Goal: Task Accomplishment & Management: Manage account settings

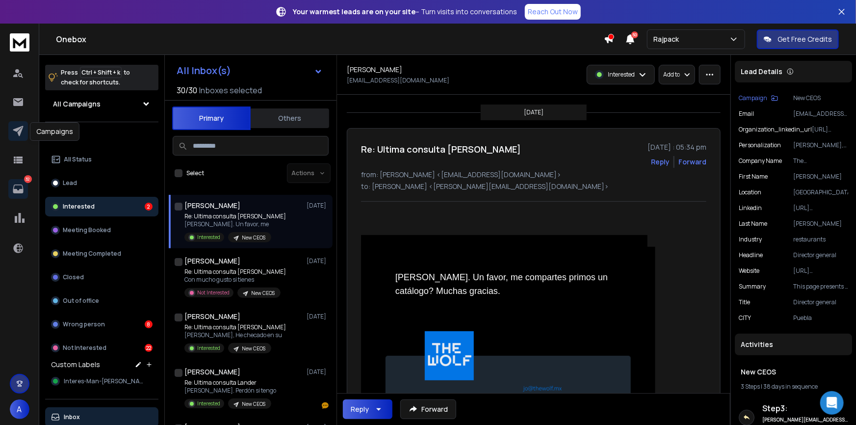
click at [18, 129] on icon at bounding box center [18, 131] width 10 height 10
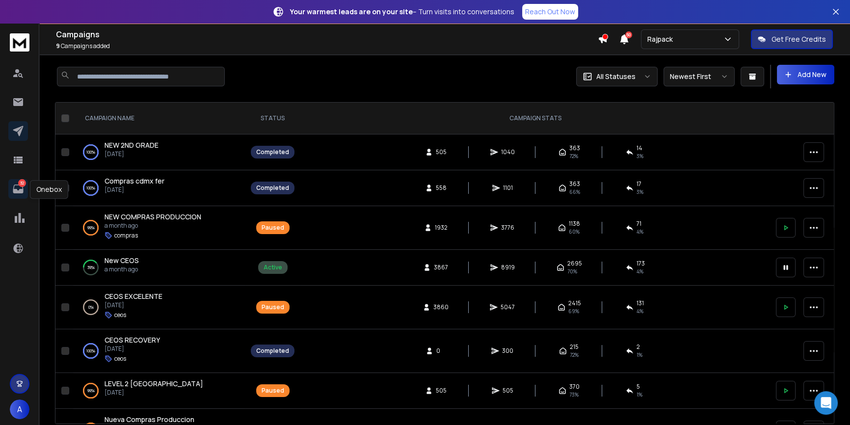
click at [17, 187] on icon at bounding box center [18, 189] width 12 height 12
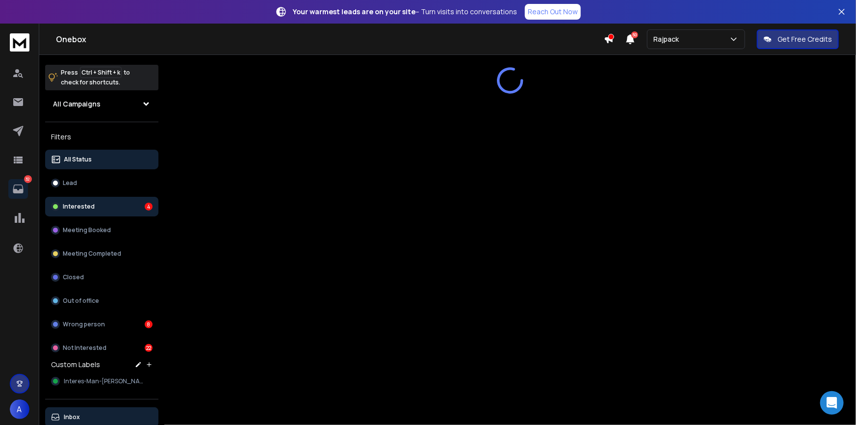
click at [104, 204] on button "Interested 4" at bounding box center [101, 207] width 113 height 20
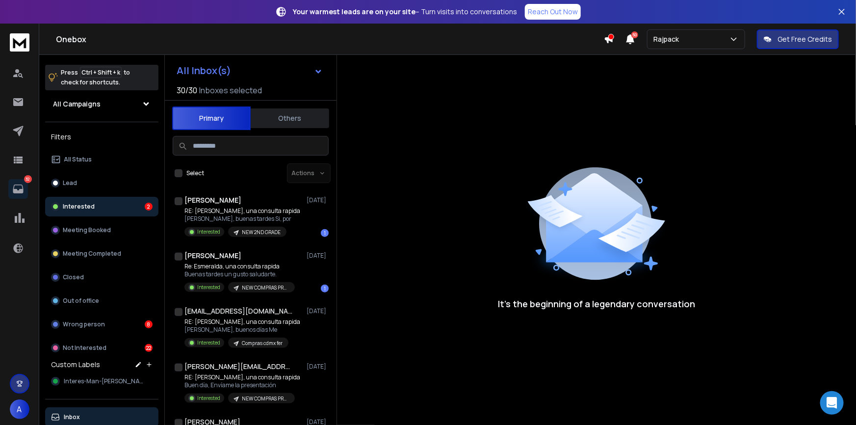
scroll to position [555, 0]
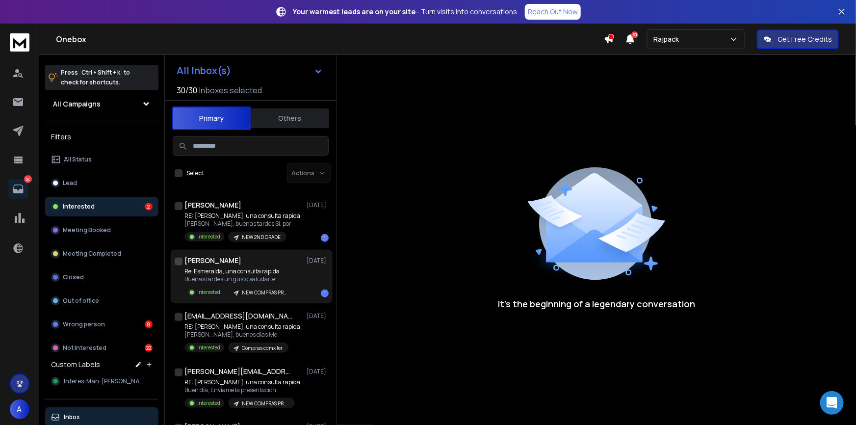
click at [242, 294] on p "NEW COMPRAS PRODUCCION" at bounding box center [265, 292] width 47 height 7
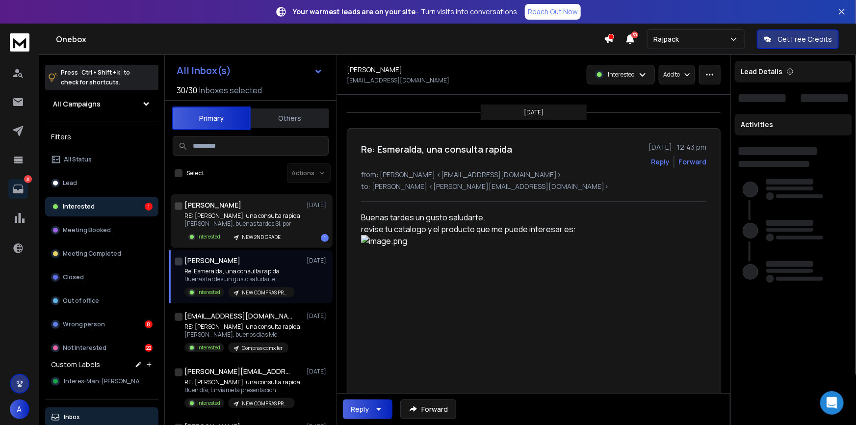
click at [233, 212] on p "RE: [PERSON_NAME], una consulta rapida" at bounding box center [242, 216] width 116 height 8
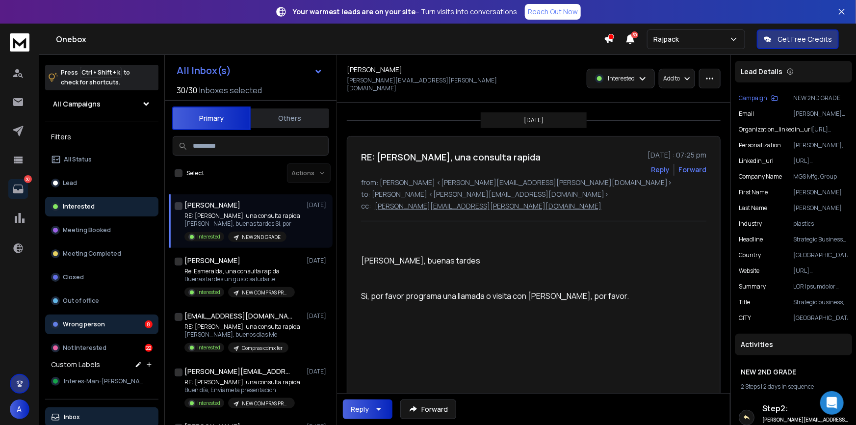
click at [122, 319] on button "Wrong person 8" at bounding box center [101, 324] width 113 height 20
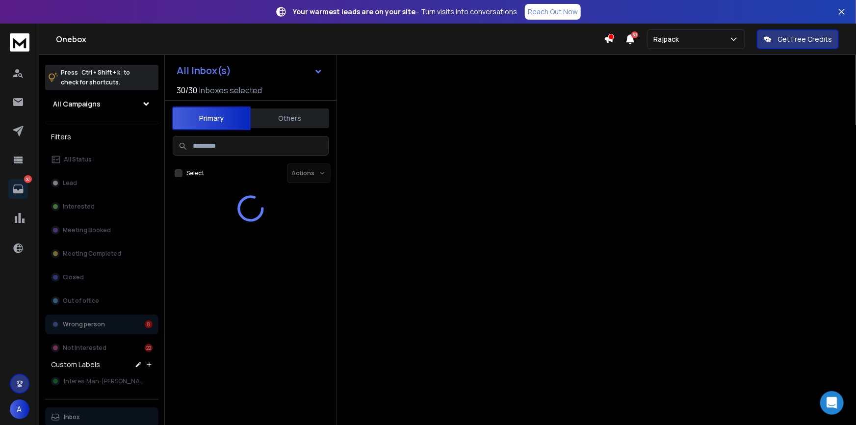
scroll to position [0, 0]
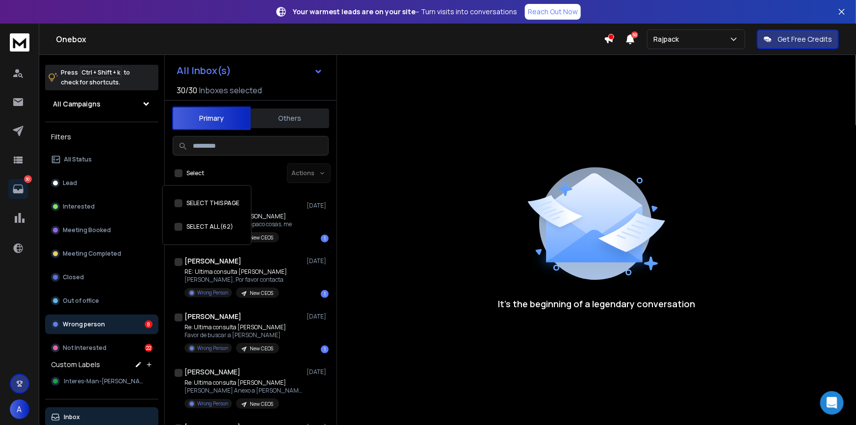
click at [175, 172] on button "SELECT THIS PAGE" at bounding box center [179, 173] width 8 height 8
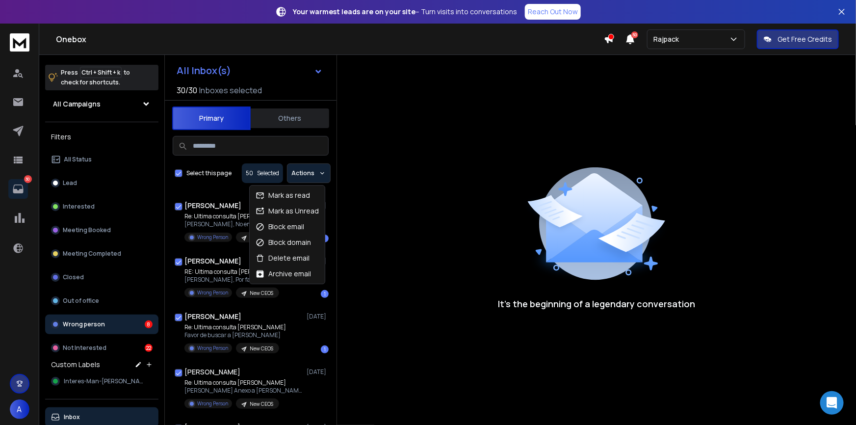
click at [308, 174] on button "Actions" at bounding box center [309, 173] width 44 height 20
click at [301, 192] on div "Mark as read" at bounding box center [283, 195] width 54 height 10
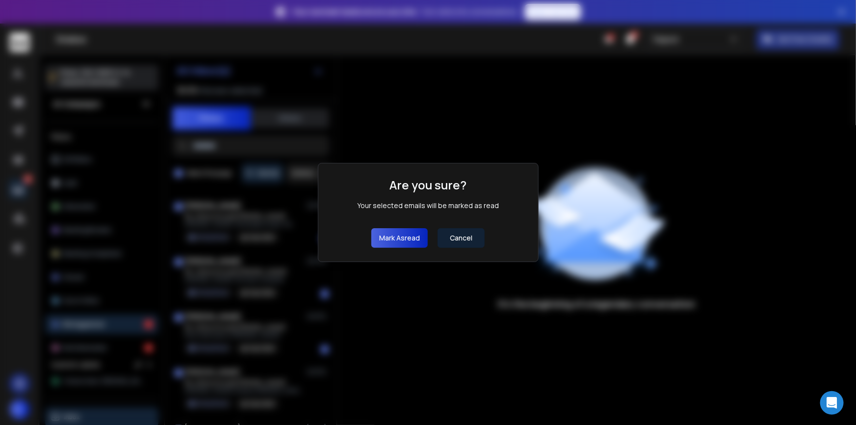
click at [414, 243] on button "Mark as read" at bounding box center [399, 238] width 56 height 20
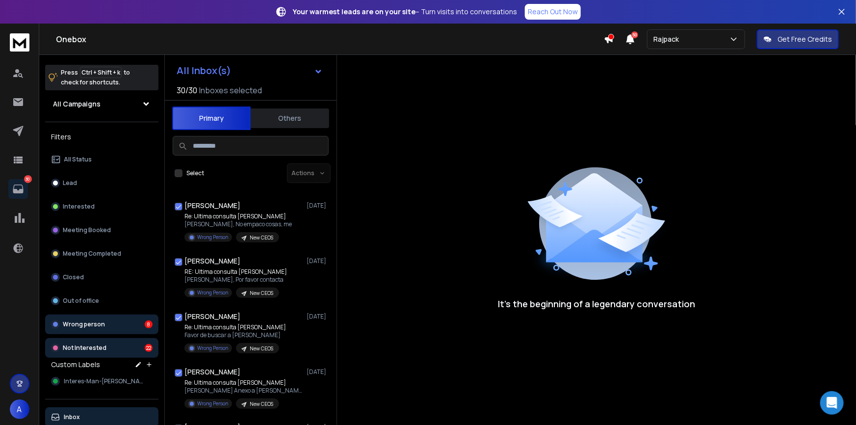
click at [110, 344] on button "Not Interested 22" at bounding box center [101, 348] width 113 height 20
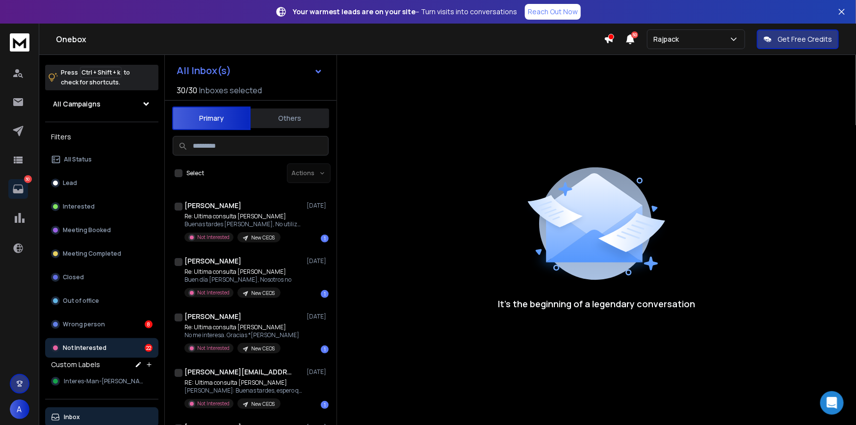
click at [300, 172] on div "Actions" at bounding box center [309, 173] width 44 height 20
click at [175, 170] on button "SELECT THIS PAGE" at bounding box center [179, 173] width 8 height 8
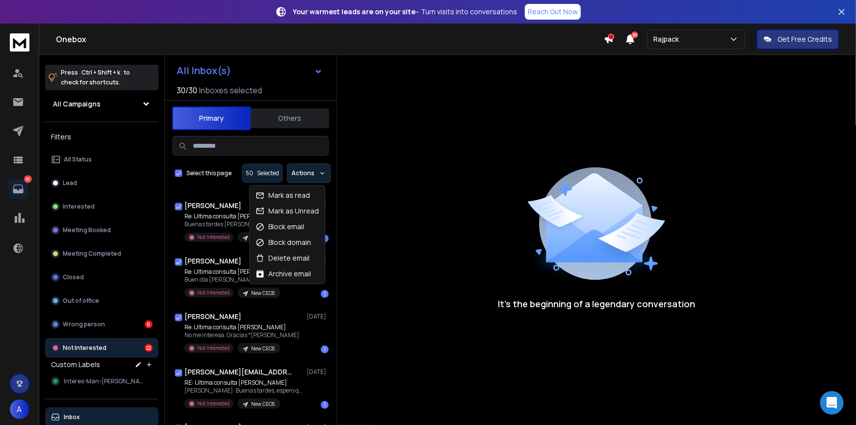
click at [318, 173] on icon "button" at bounding box center [322, 173] width 8 height 8
click at [284, 193] on div "Mark as read" at bounding box center [283, 195] width 54 height 10
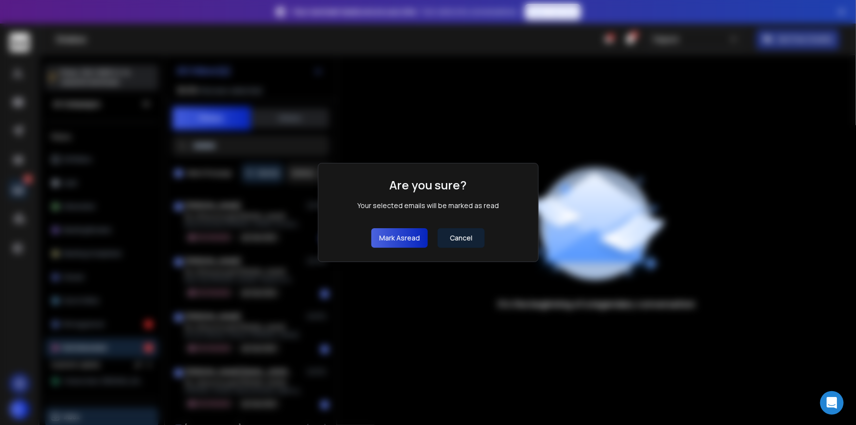
click at [405, 243] on button "Mark as read" at bounding box center [399, 238] width 56 height 20
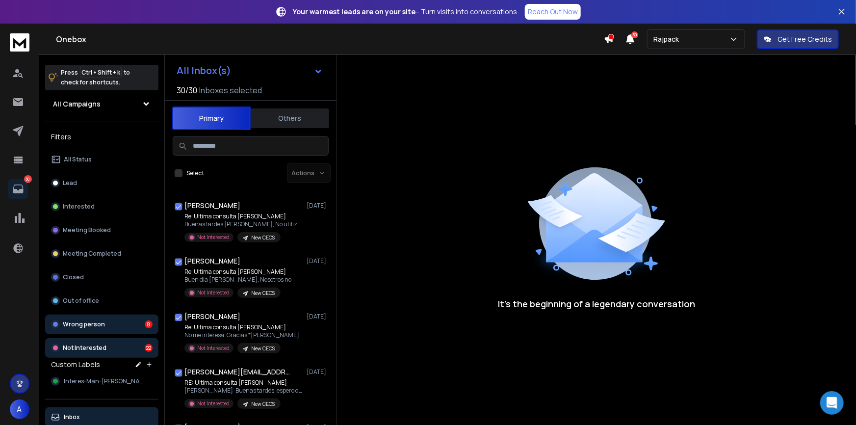
click at [79, 323] on p "Wrong person" at bounding box center [84, 324] width 42 height 8
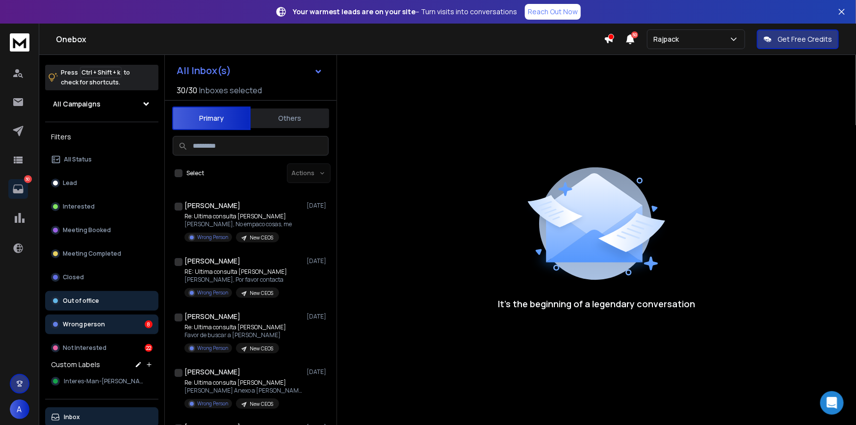
click at [80, 299] on p "Out of office" at bounding box center [81, 301] width 36 height 8
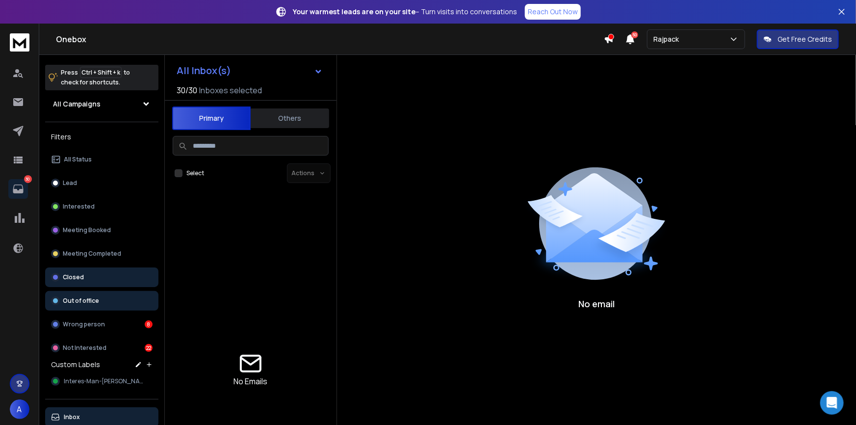
click at [69, 276] on p "Closed" at bounding box center [73, 277] width 21 height 8
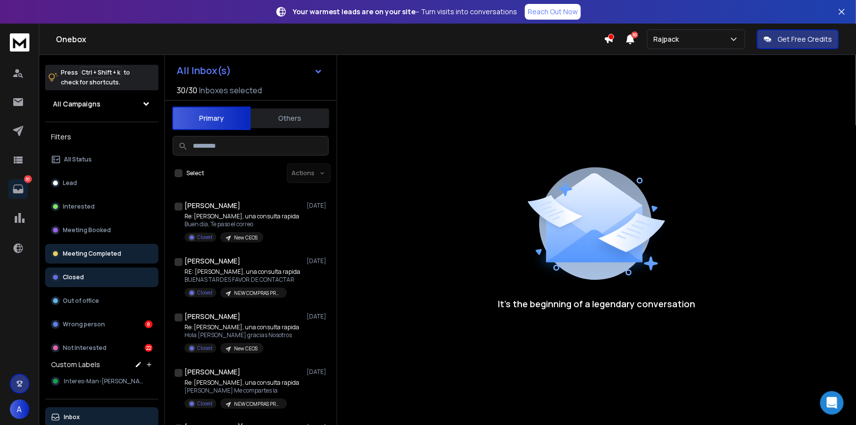
click at [70, 256] on p "Meeting Completed" at bounding box center [92, 254] width 58 height 8
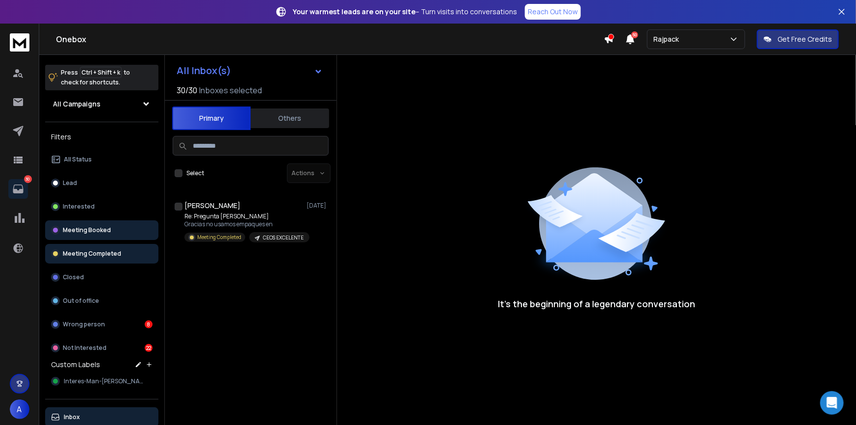
click at [72, 231] on p "Meeting Booked" at bounding box center [87, 230] width 48 height 8
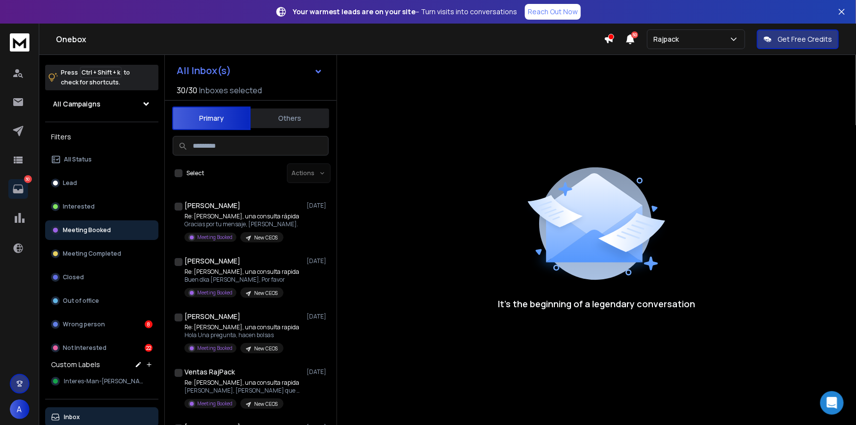
click at [69, 199] on div "All Status Lead Interested Meeting Booked Meeting Completed Closed Out of offic…" at bounding box center [101, 254] width 113 height 208
click at [69, 199] on button "Interested" at bounding box center [101, 207] width 113 height 20
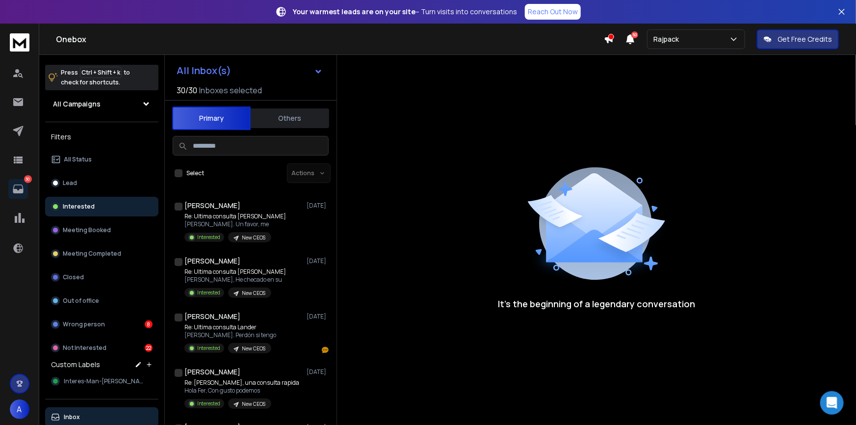
click at [69, 184] on p "Lead" at bounding box center [70, 183] width 14 height 8
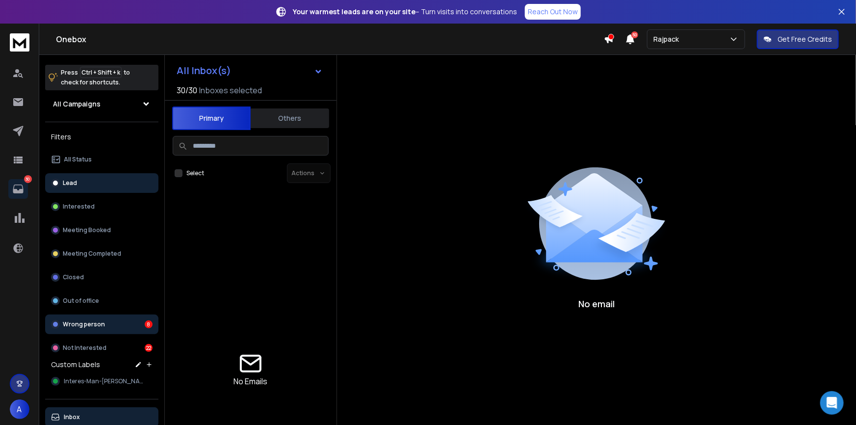
click at [100, 327] on p "Wrong person" at bounding box center [84, 324] width 42 height 8
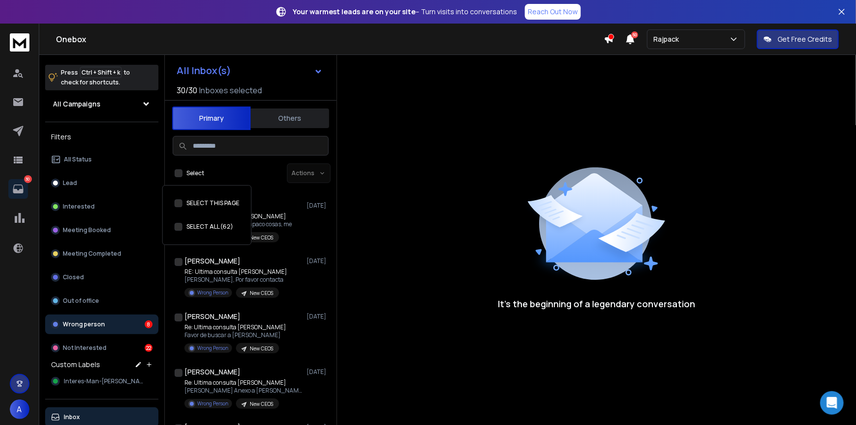
click at [175, 174] on button "SELECT THIS PAGE" at bounding box center [179, 173] width 8 height 8
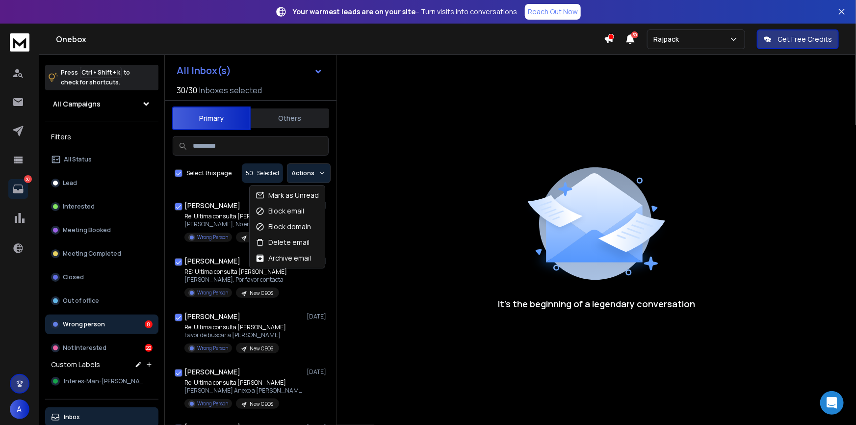
click at [295, 170] on p "Actions" at bounding box center [302, 173] width 23 height 8
click at [191, 227] on button "SELECT THIS PAGE" at bounding box center [192, 227] width 8 height 8
click at [304, 171] on p "Actions" at bounding box center [302, 173] width 23 height 8
click at [305, 197] on div "Mark as read" at bounding box center [283, 195] width 54 height 10
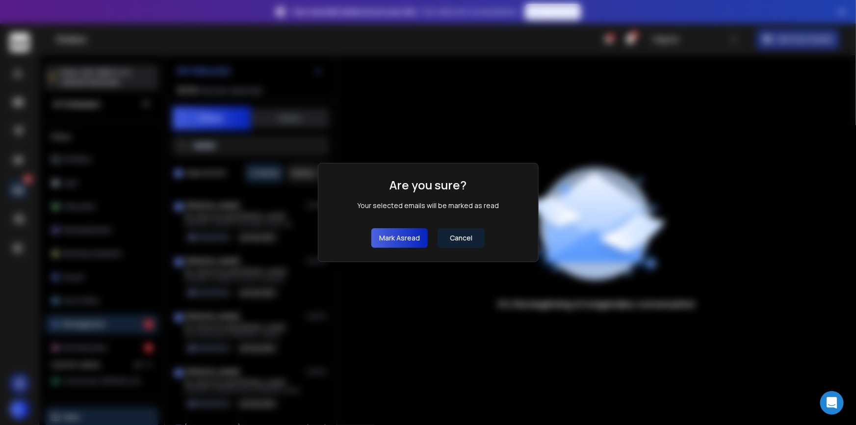
click at [408, 240] on p "Mark as read" at bounding box center [399, 238] width 41 height 10
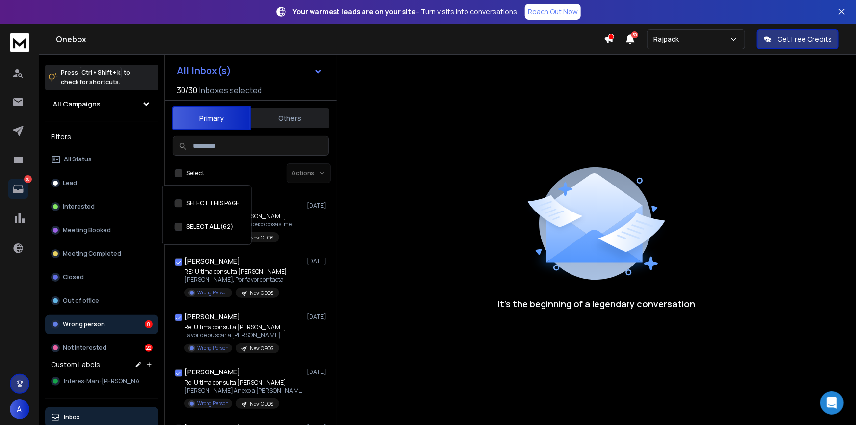
click at [175, 174] on button "SELECT THIS PAGE" at bounding box center [179, 173] width 8 height 8
